Goal: Task Accomplishment & Management: Complete application form

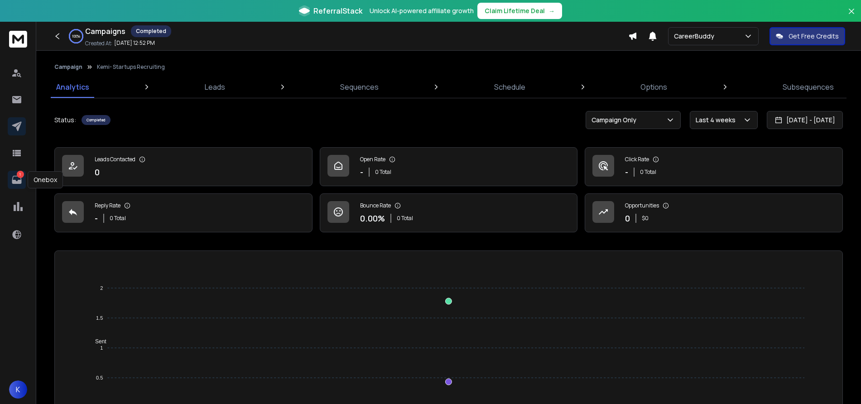
click at [14, 176] on icon at bounding box center [16, 179] width 11 height 11
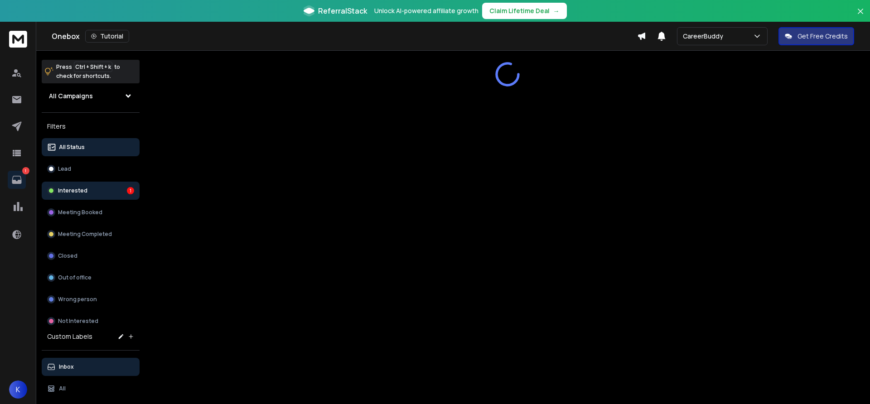
click at [77, 193] on p "Interested" at bounding box center [72, 190] width 29 height 7
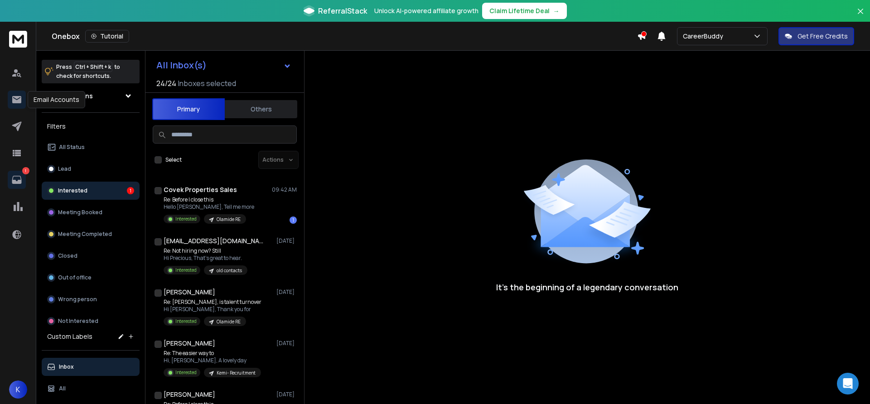
click at [15, 98] on icon at bounding box center [16, 99] width 9 height 7
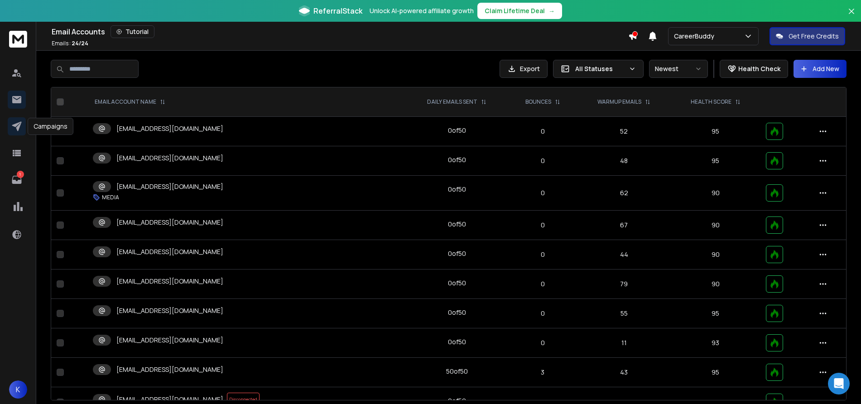
click at [17, 126] on icon at bounding box center [17, 127] width 10 height 10
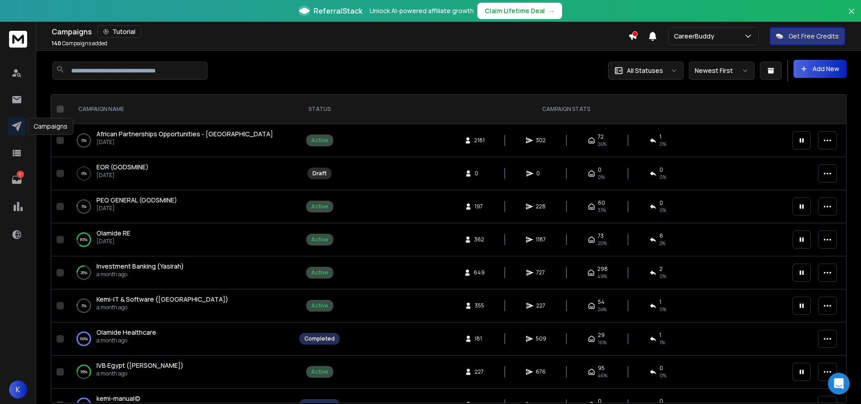
click at [130, 304] on p "a month ago" at bounding box center [163, 307] width 132 height 7
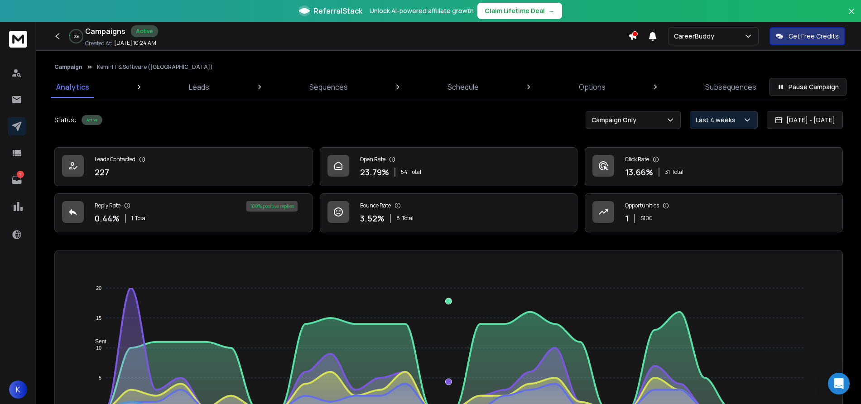
click at [696, 118] on p "Last 4 weeks" at bounding box center [717, 120] width 43 height 9
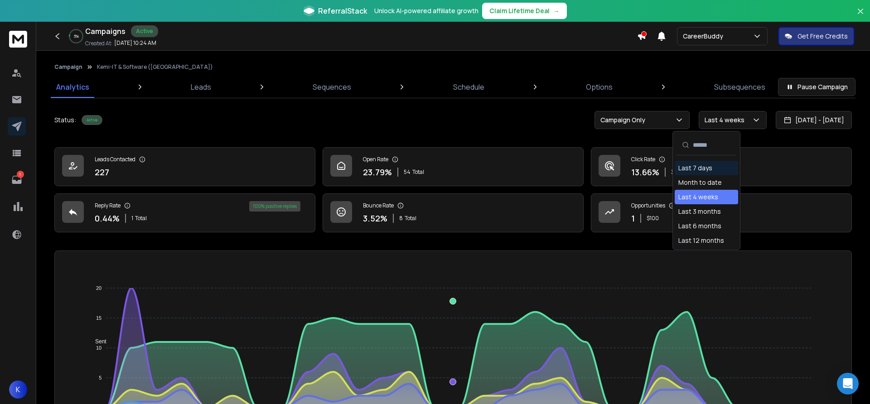
click at [692, 170] on div "Last 7 days" at bounding box center [695, 168] width 34 height 9
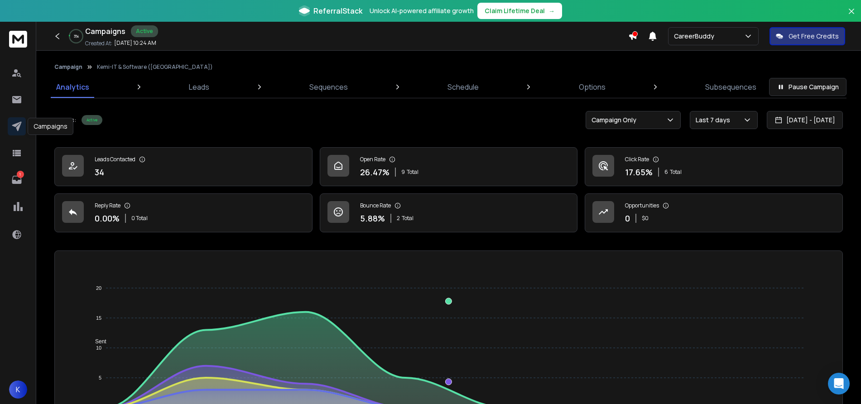
click at [15, 131] on icon at bounding box center [16, 126] width 11 height 11
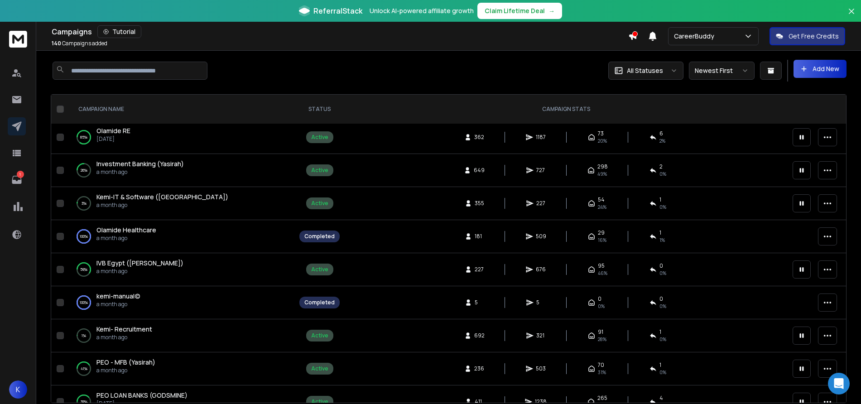
scroll to position [113, 0]
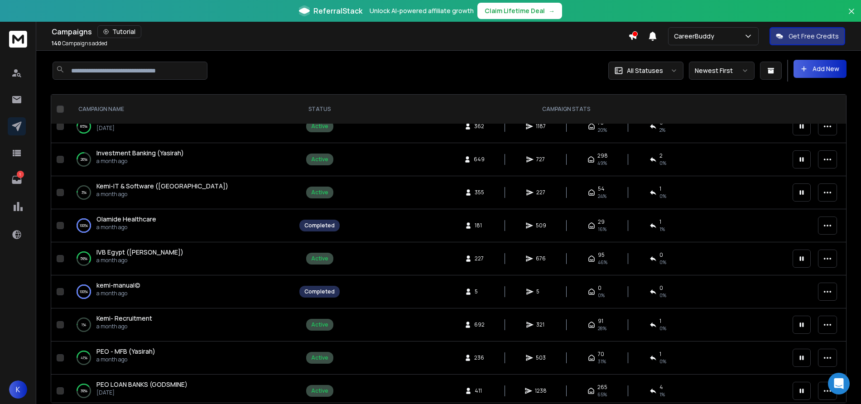
click at [823, 328] on icon "button" at bounding box center [827, 324] width 9 height 9
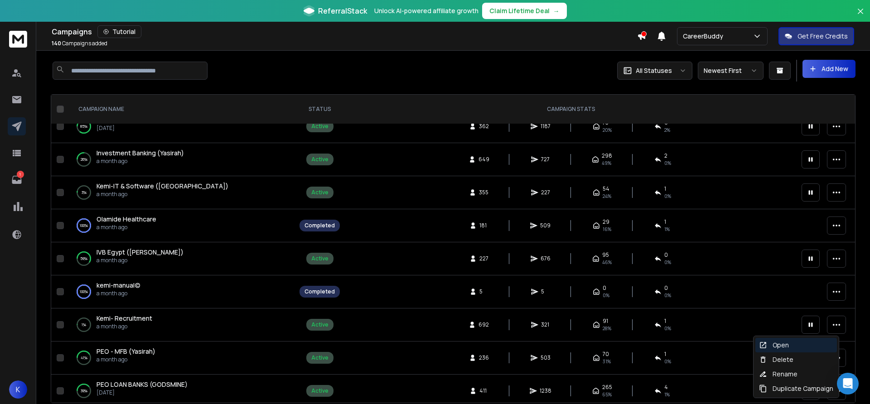
click at [794, 346] on div "Open" at bounding box center [796, 345] width 82 height 14
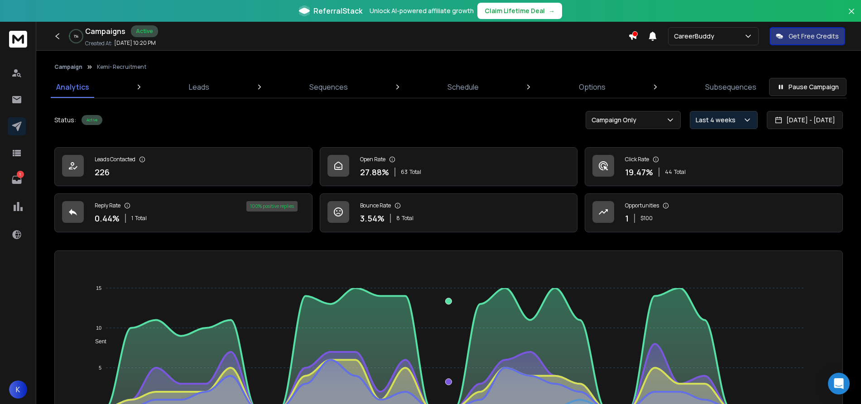
click at [743, 119] on icon "button" at bounding box center [747, 120] width 9 height 9
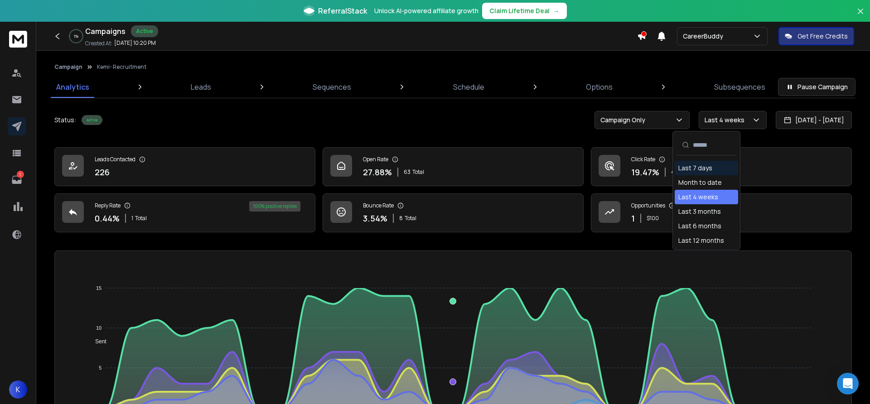
click at [705, 165] on div "Last 7 days" at bounding box center [695, 168] width 34 height 9
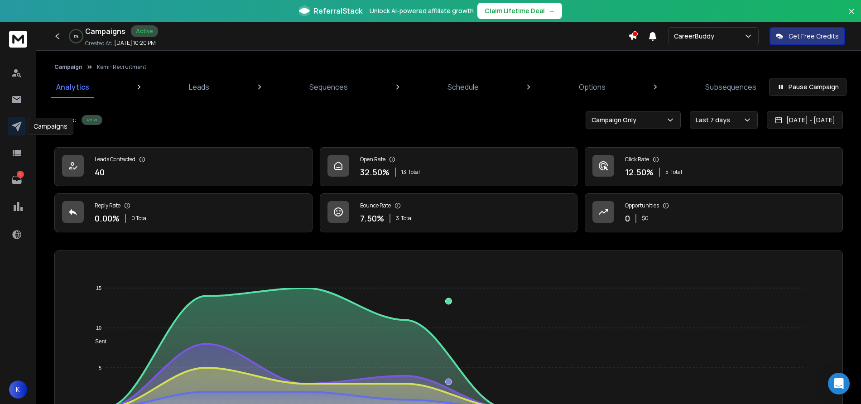
click at [19, 129] on icon at bounding box center [16, 126] width 11 height 11
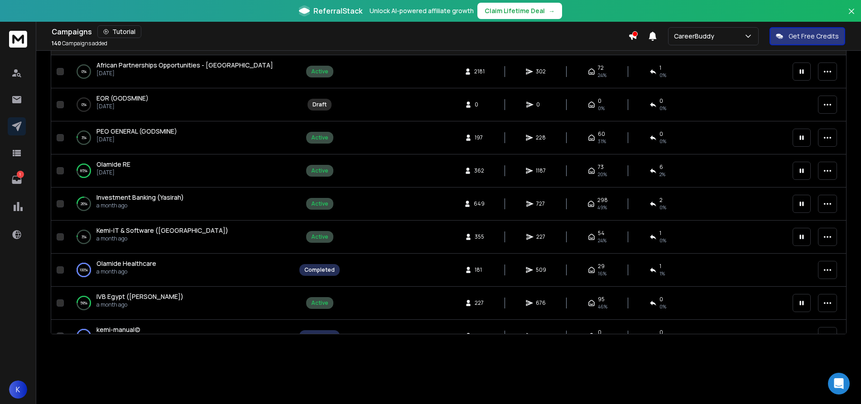
scroll to position [116, 0]
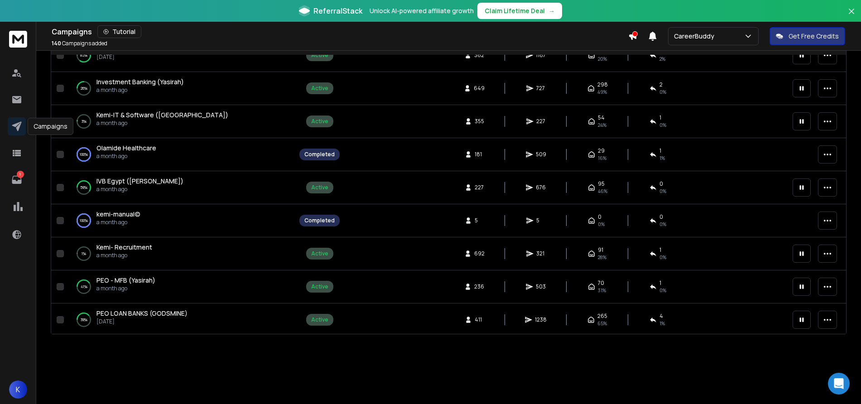
click at [823, 122] on icon "button" at bounding box center [827, 121] width 9 height 9
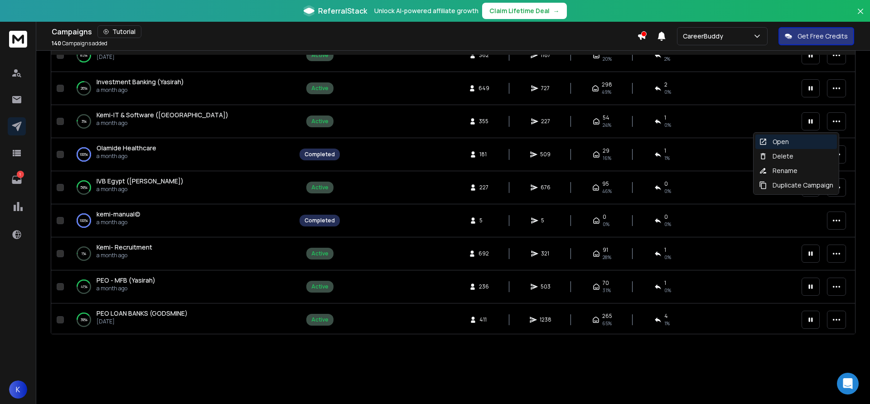
click at [787, 142] on div "Open" at bounding box center [774, 141] width 30 height 9
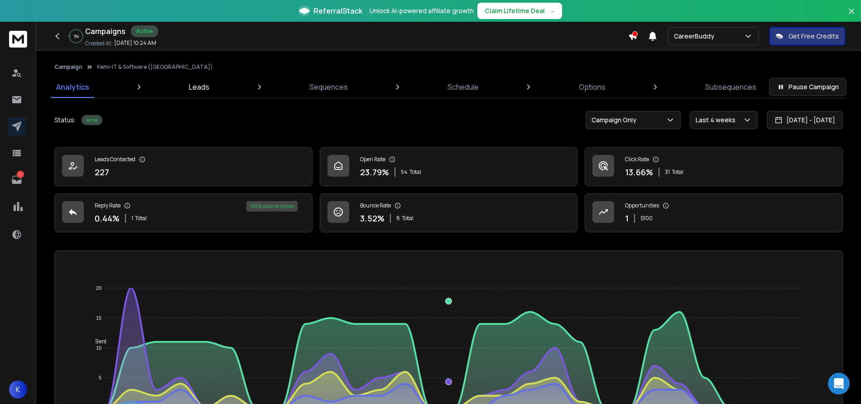
click at [204, 88] on p "Leads" at bounding box center [199, 87] width 20 height 11
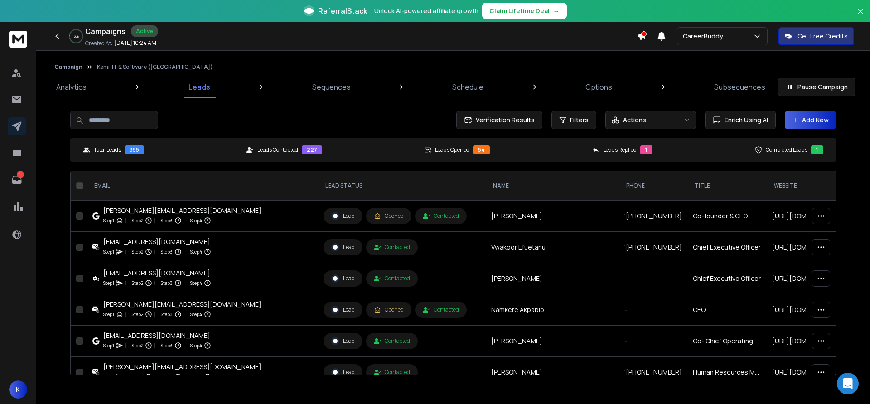
click at [800, 121] on button "Add New" at bounding box center [810, 120] width 51 height 18
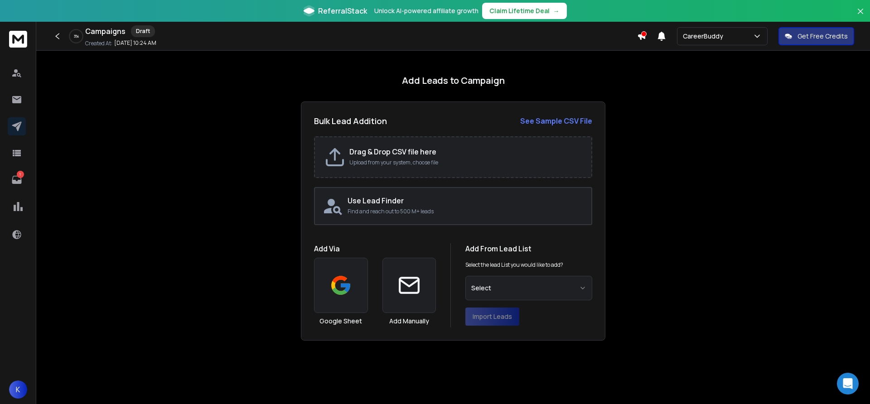
click at [359, 149] on h2 "Drag & Drop CSV file here" at bounding box center [465, 151] width 233 height 11
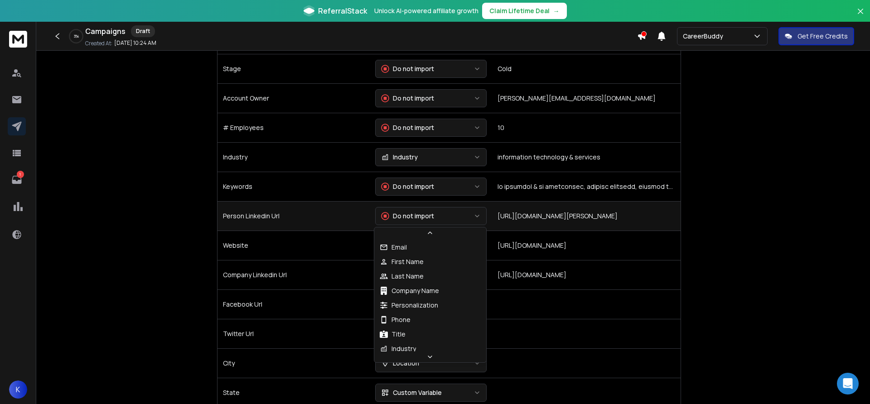
scroll to position [92, 0]
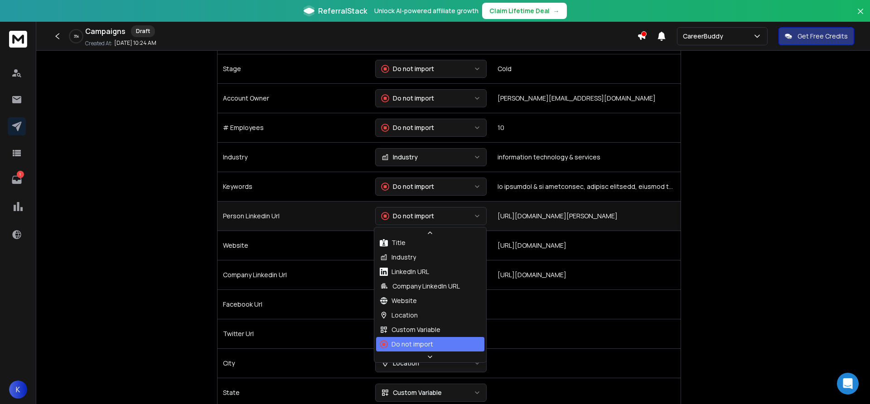
click at [469, 219] on button "Do not import" at bounding box center [430, 216] width 111 height 18
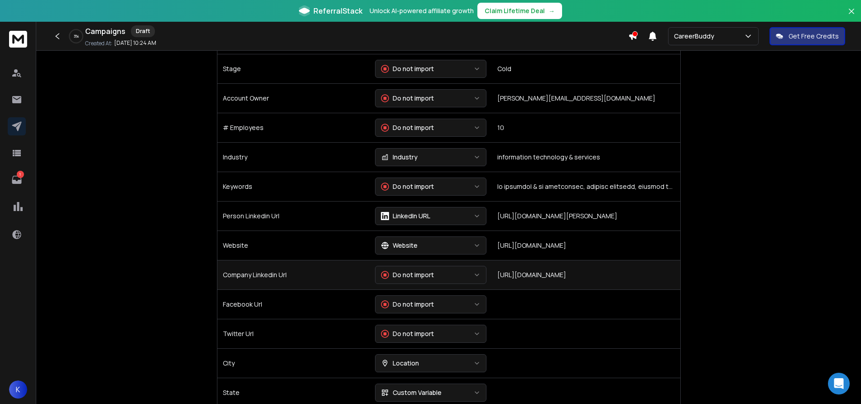
click at [407, 284] on td "Do not import" at bounding box center [431, 274] width 122 height 29
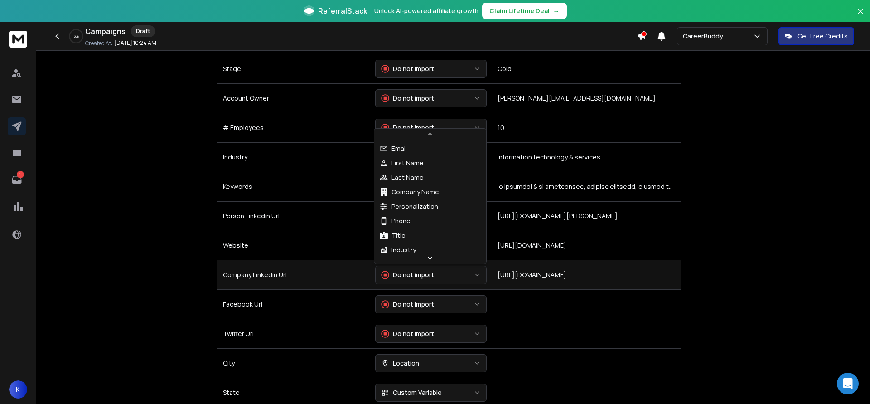
click at [431, 275] on div "Do not import" at bounding box center [407, 274] width 53 height 9
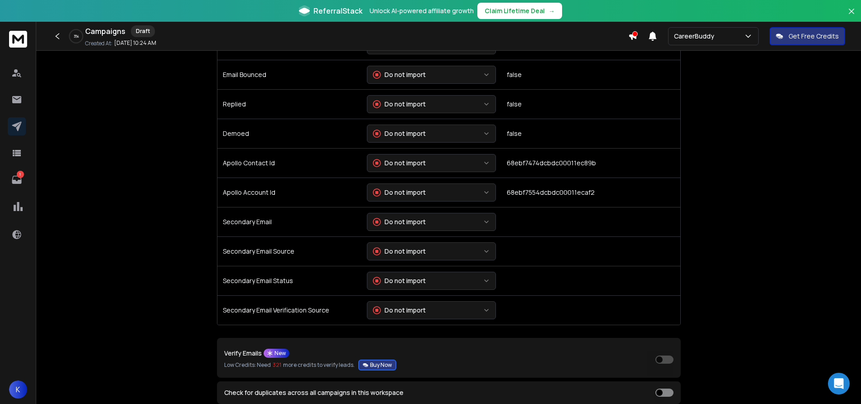
scroll to position [1308, 0]
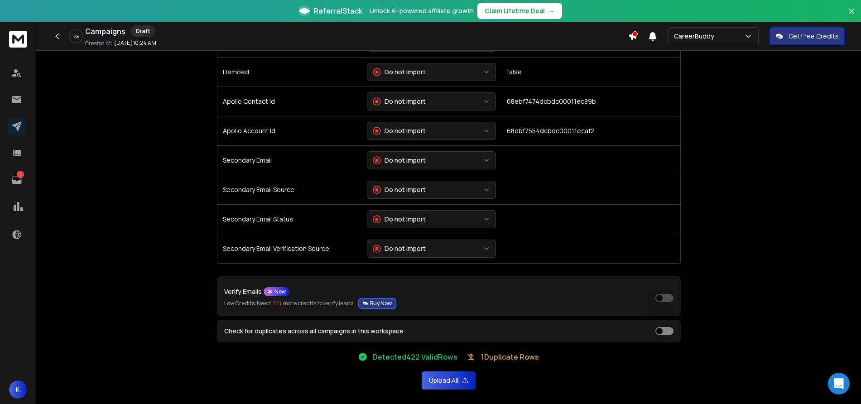
click at [454, 384] on button "Upload All" at bounding box center [449, 381] width 54 height 18
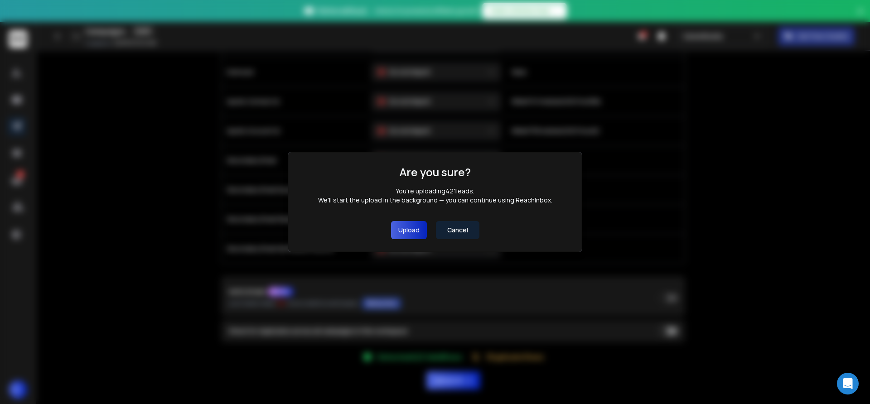
click at [412, 228] on button "Upload" at bounding box center [409, 230] width 36 height 18
